Goal: Communication & Community: Participate in discussion

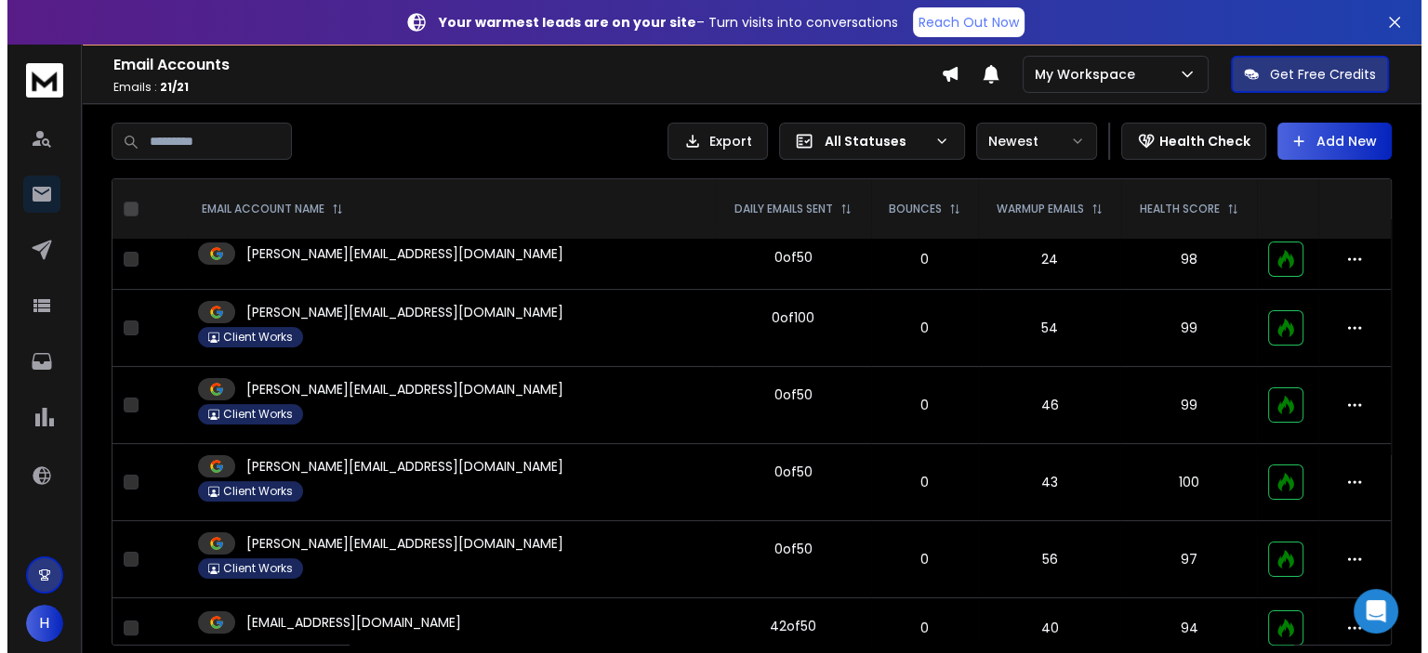
scroll to position [465, 0]
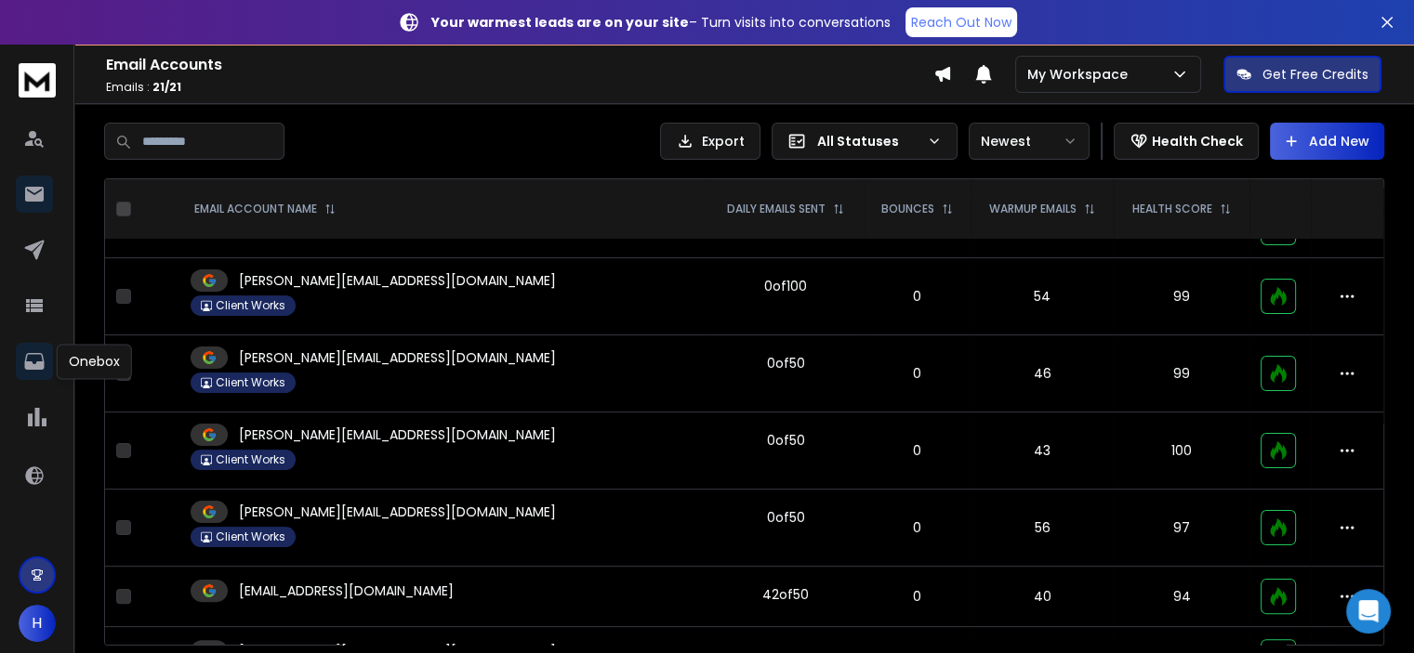
click at [32, 359] on icon at bounding box center [34, 361] width 22 height 22
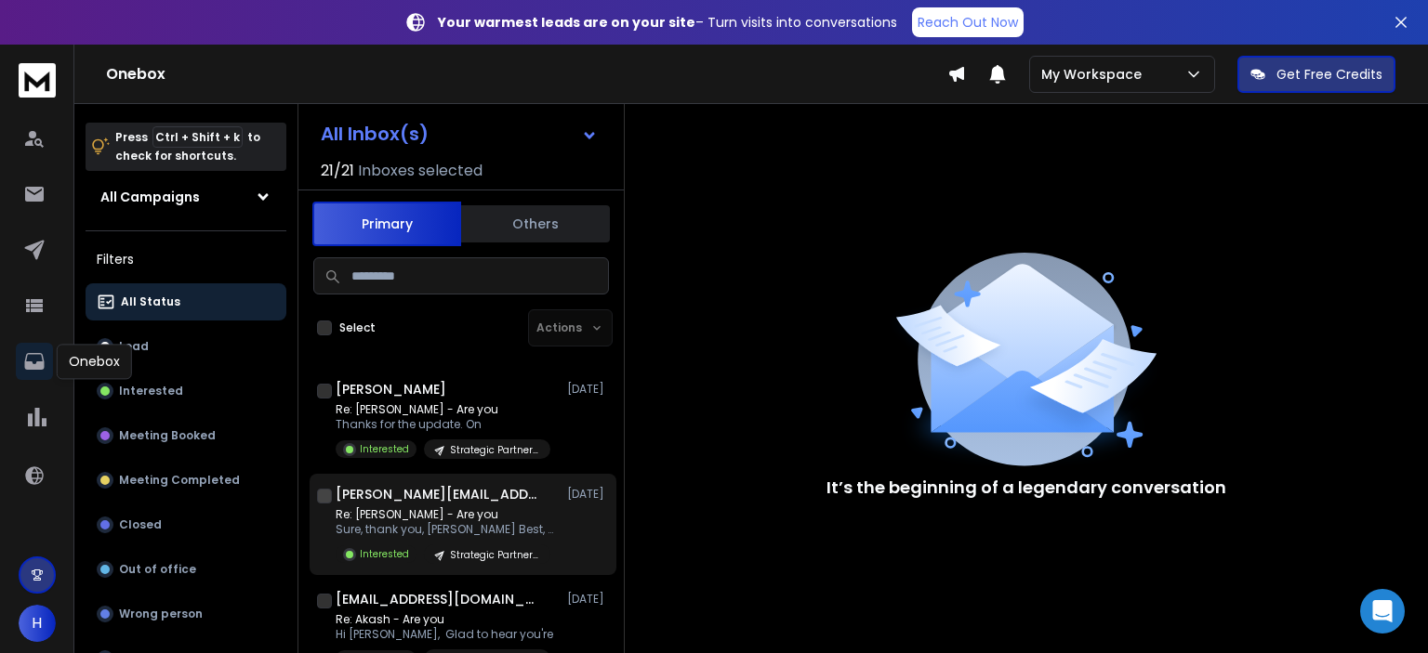
scroll to position [2417, 0]
click at [445, 510] on p "Re: [PERSON_NAME] - Are you" at bounding box center [447, 514] width 223 height 15
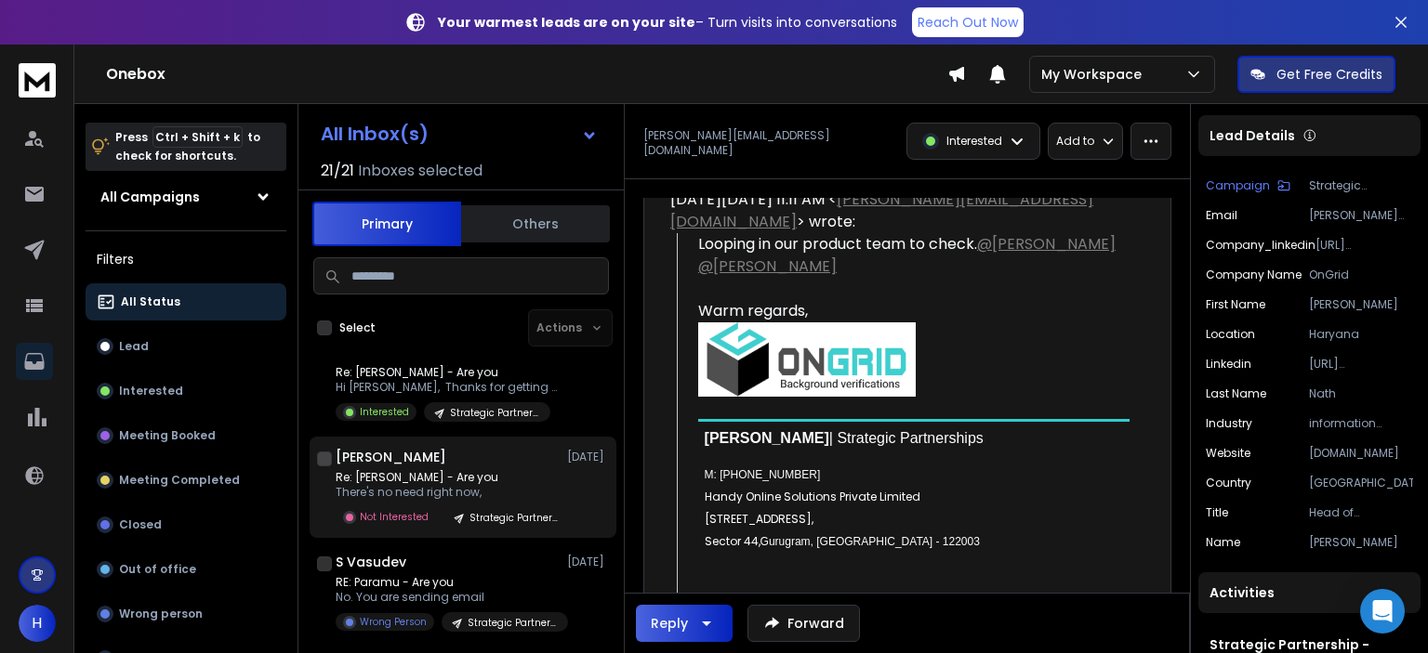
scroll to position [2045, 0]
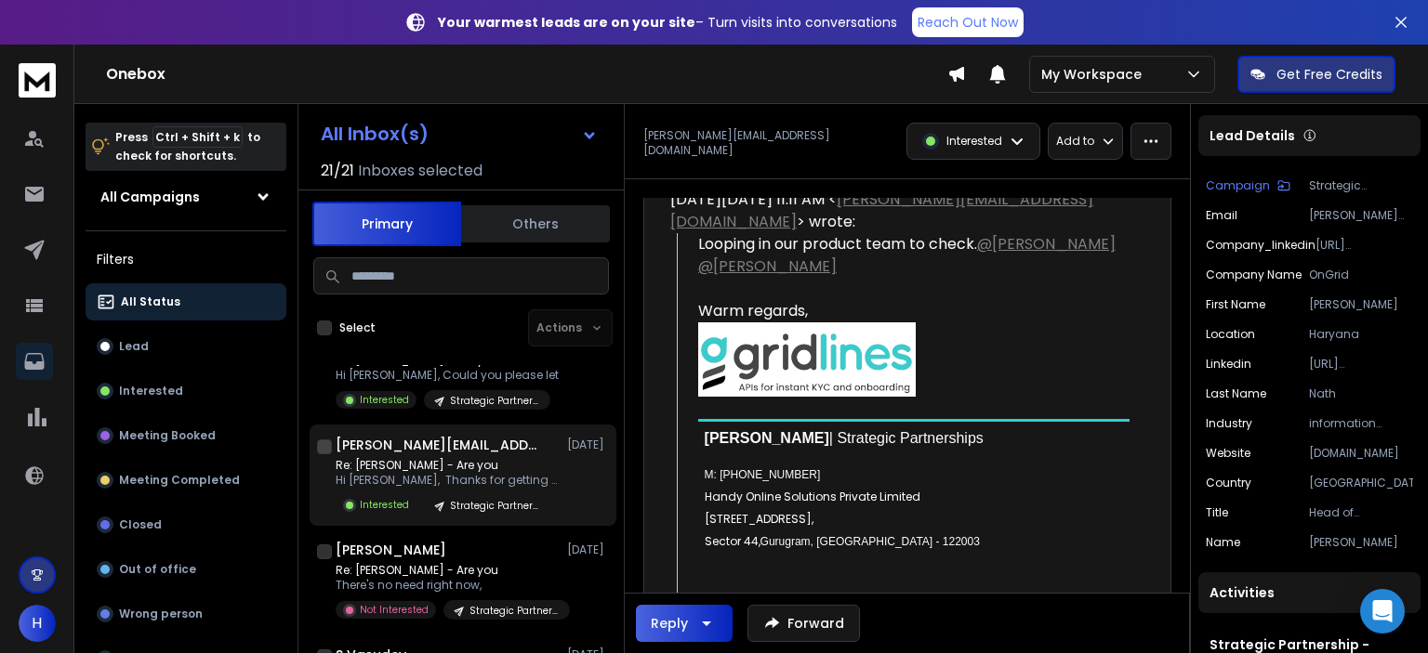
click at [429, 473] on p "Hi [PERSON_NAME], Thanks for getting back. At" at bounding box center [447, 480] width 223 height 15
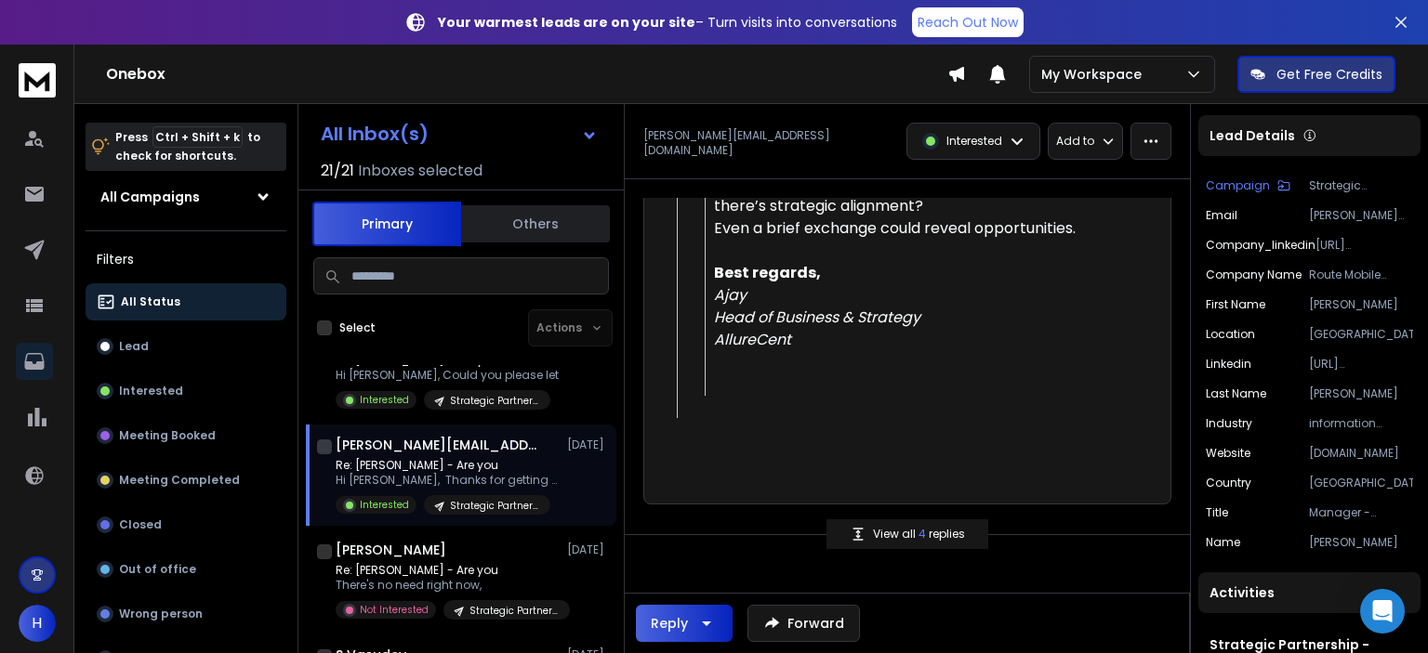
scroll to position [1770, 0]
click at [941, 533] on p "View all 4 replies" at bounding box center [919, 534] width 92 height 15
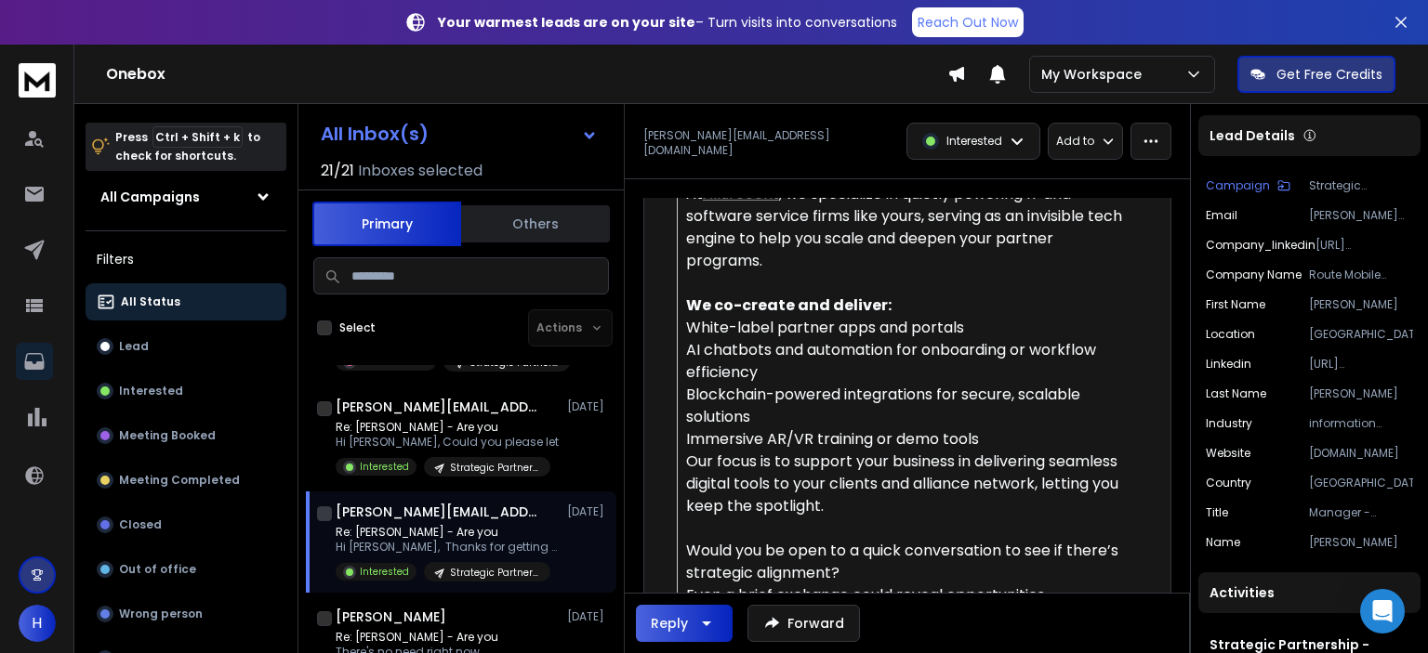
scroll to position [1952, 0]
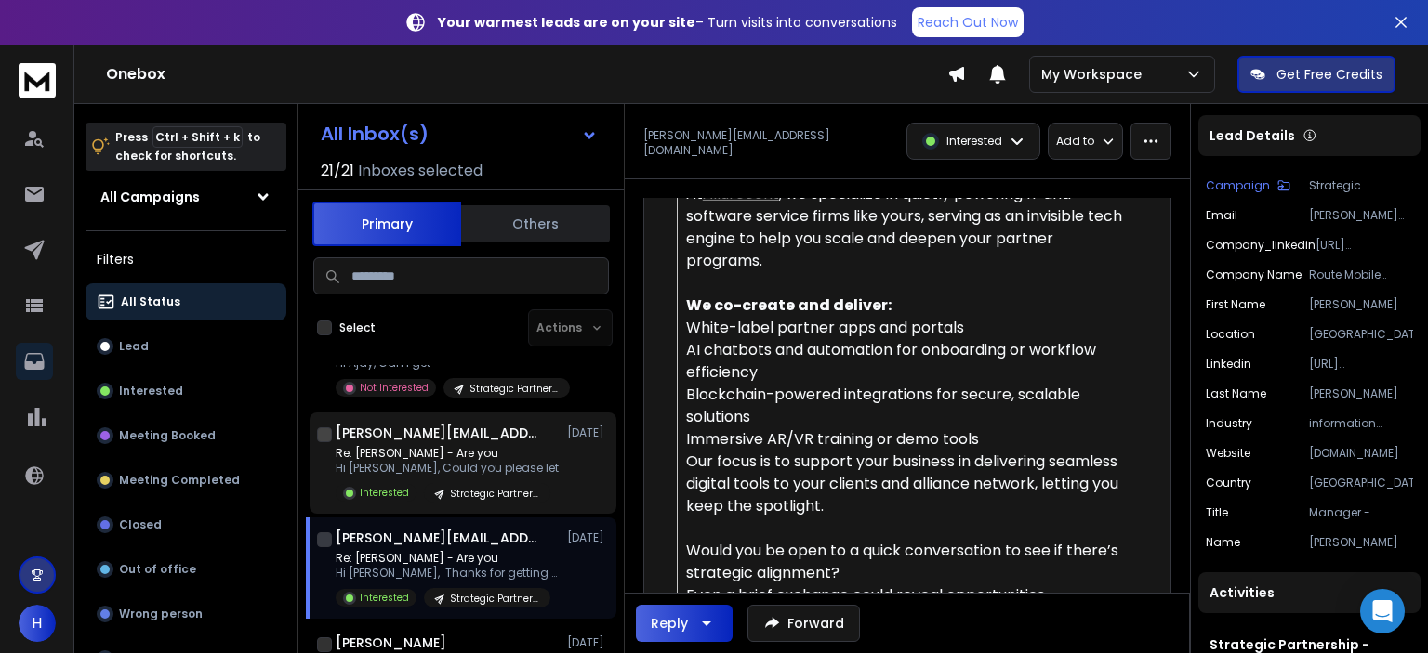
click at [385, 442] on div "[PERSON_NAME][EMAIL_ADDRESS][PERSON_NAME][DOMAIN_NAME] [DATE] Re: [PERSON_NAME]…" at bounding box center [472, 463] width 273 height 79
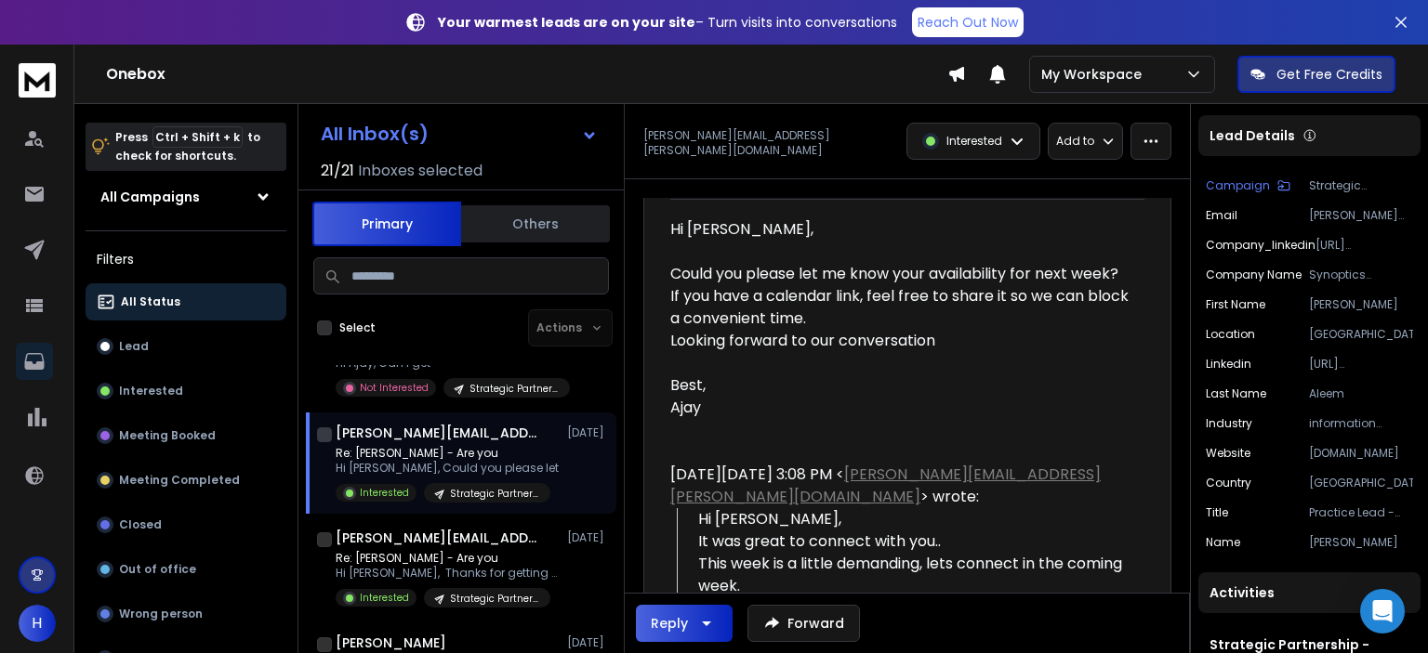
scroll to position [93, 0]
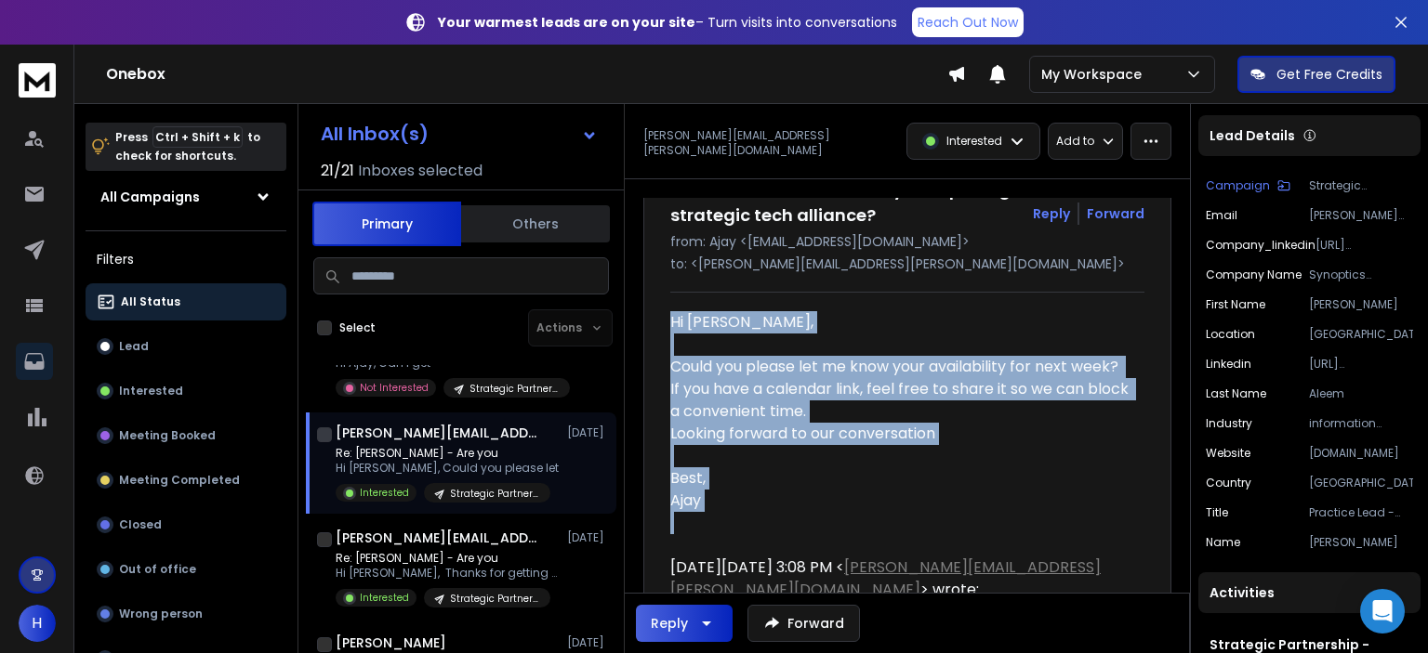
drag, startPoint x: 666, startPoint y: 319, endPoint x: 758, endPoint y: 512, distance: 214.1
copy div "Hi [PERSON_NAME], Could you please let me know your availability for next week?…"
